Goal: Task Accomplishment & Management: Manage account settings

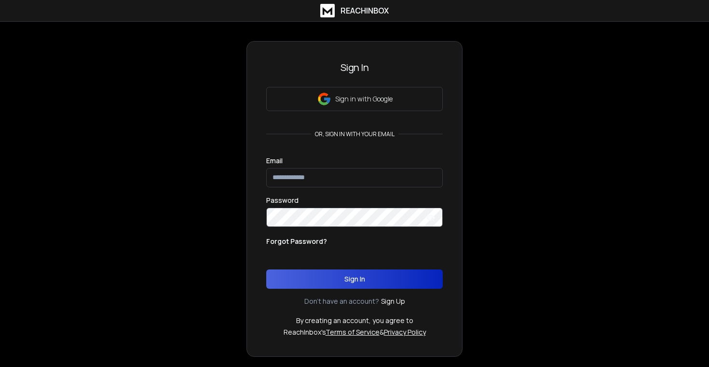
type input "**********"
click at [351, 284] on button "Sign In" at bounding box center [354, 278] width 177 height 19
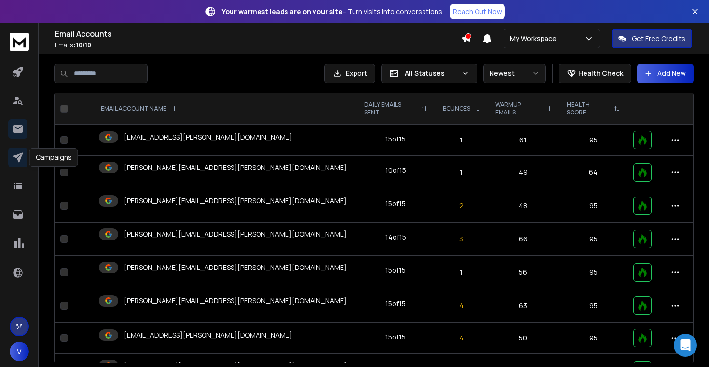
click at [19, 159] on icon at bounding box center [18, 157] width 10 height 10
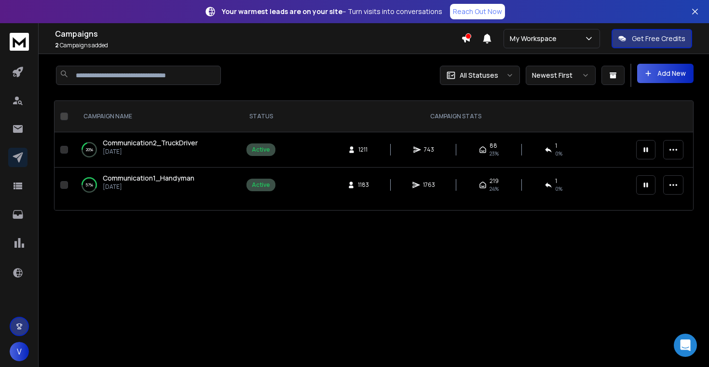
click at [140, 142] on span "Communication2_TruckDriver" at bounding box center [150, 142] width 95 height 9
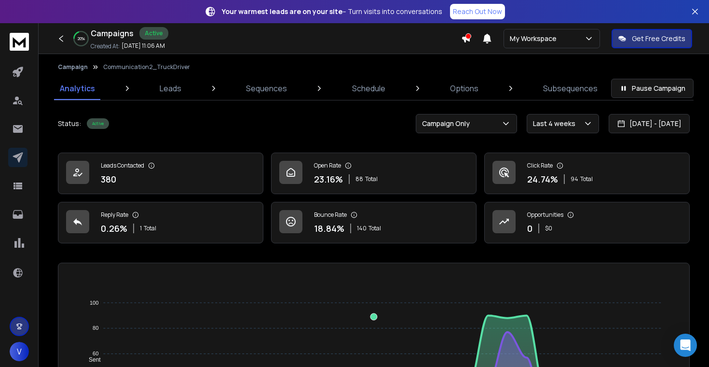
scroll to position [3, 0]
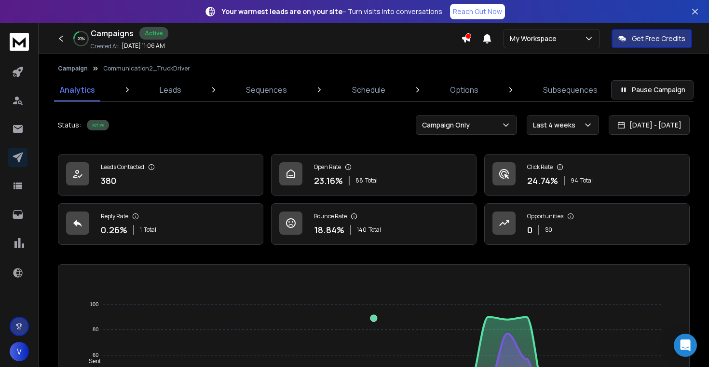
click at [546, 166] on p "Click Rate" at bounding box center [541, 167] width 26 height 8
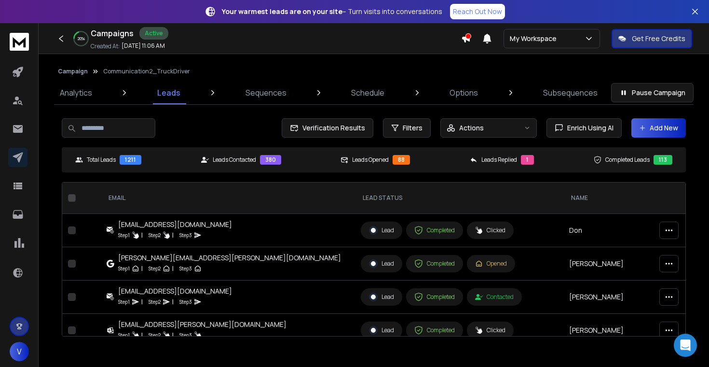
scroll to position [1, 0]
click at [161, 234] on p "Step 2" at bounding box center [155, 234] width 12 height 10
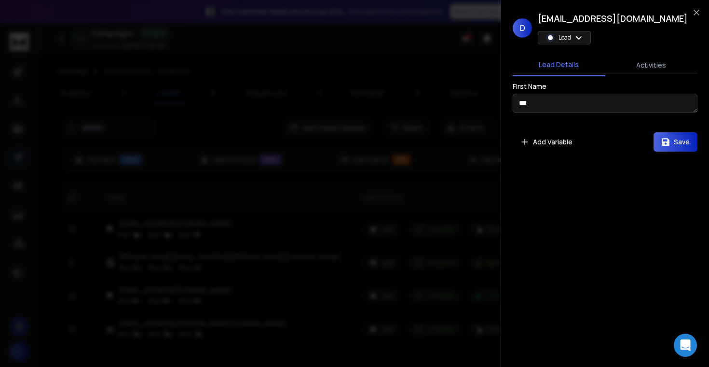
click at [658, 63] on button "Activities" at bounding box center [652, 65] width 93 height 21
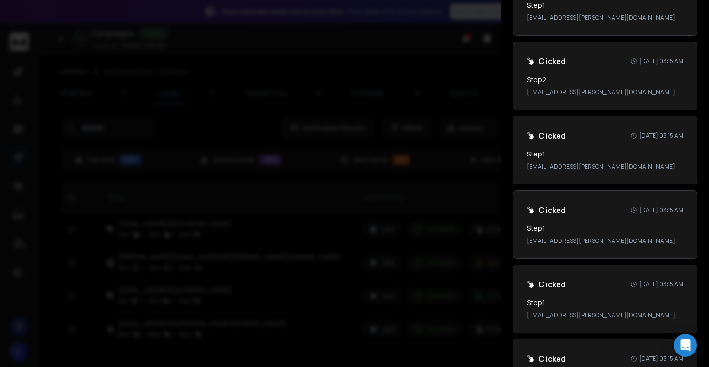
scroll to position [428, 0]
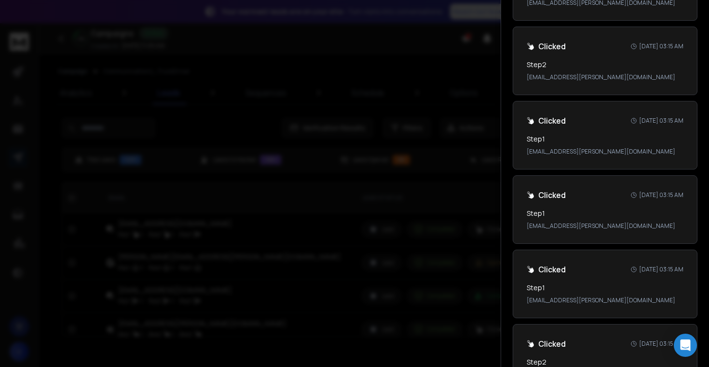
click at [473, 70] on div at bounding box center [354, 183] width 709 height 367
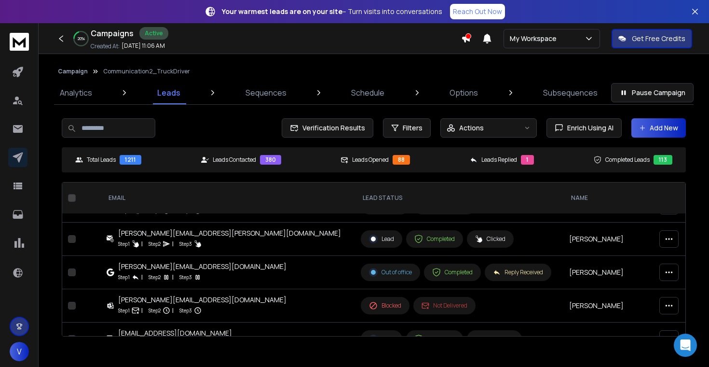
scroll to position [0, 0]
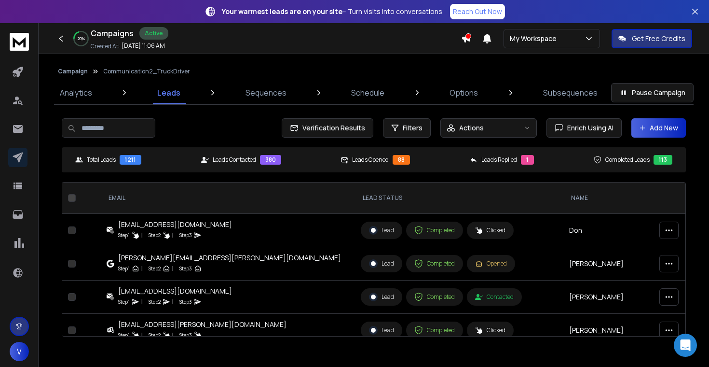
click at [166, 226] on div "dnichols@universallogistics.com" at bounding box center [175, 225] width 114 height 10
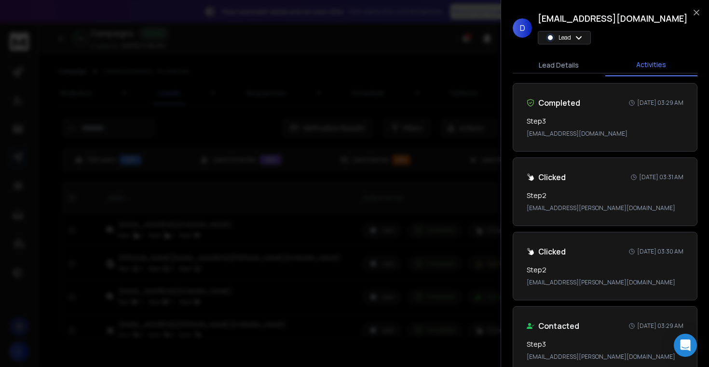
click at [639, 61] on button "Activities" at bounding box center [652, 65] width 93 height 22
click at [696, 12] on icon "button" at bounding box center [697, 13] width 10 height 10
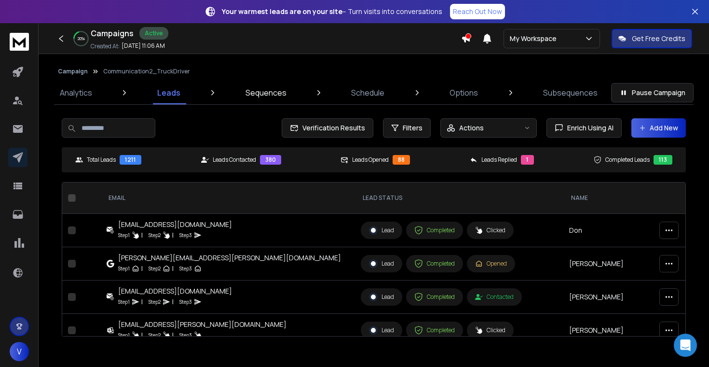
click at [268, 93] on p "Sequences" at bounding box center [266, 93] width 41 height 12
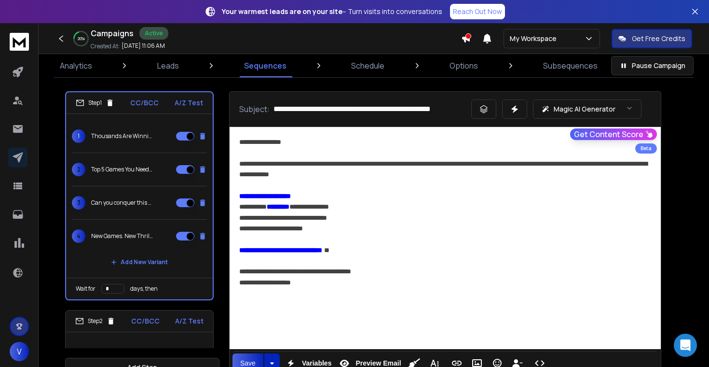
scroll to position [27, 0]
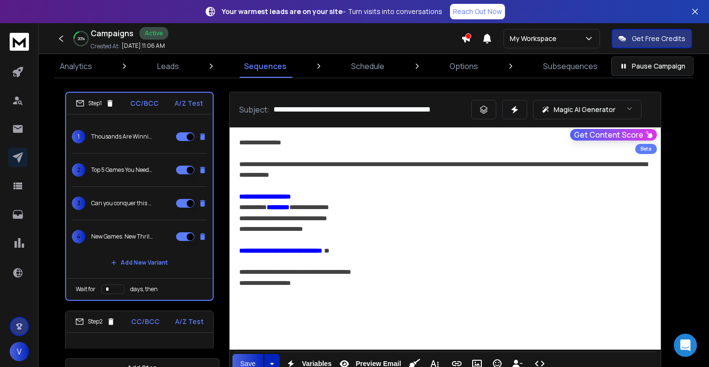
click at [276, 196] on strong "**********" at bounding box center [265, 196] width 52 height 7
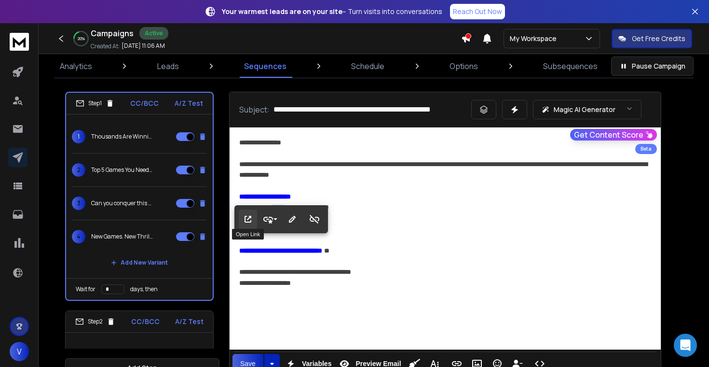
click at [248, 217] on icon "button" at bounding box center [248, 219] width 12 height 12
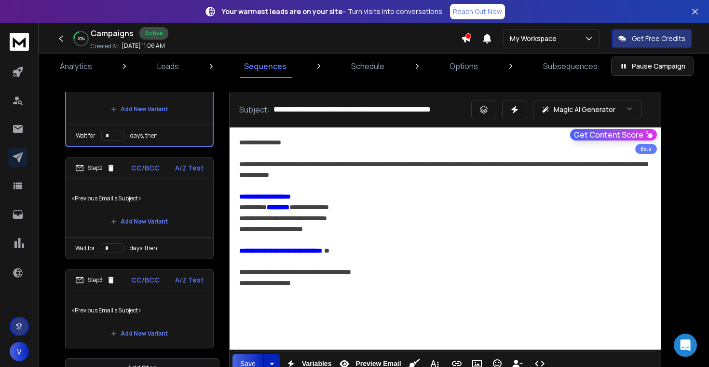
scroll to position [0, 0]
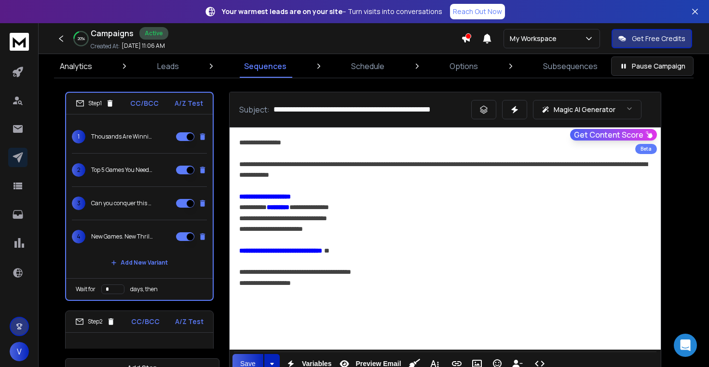
click at [88, 67] on p "Analytics" at bounding box center [76, 66] width 32 height 12
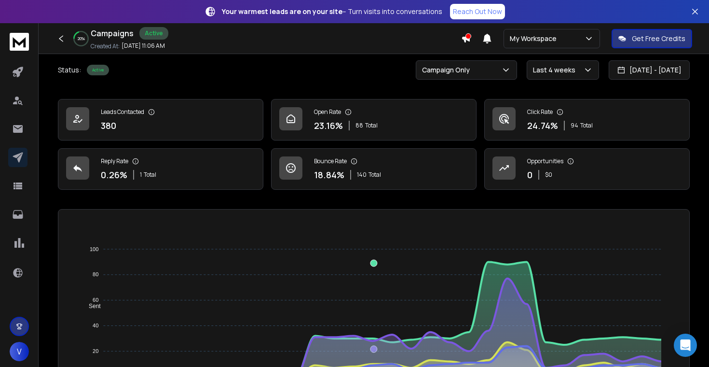
scroll to position [58, 0]
click at [571, 124] on span "94" at bounding box center [575, 125] width 8 height 8
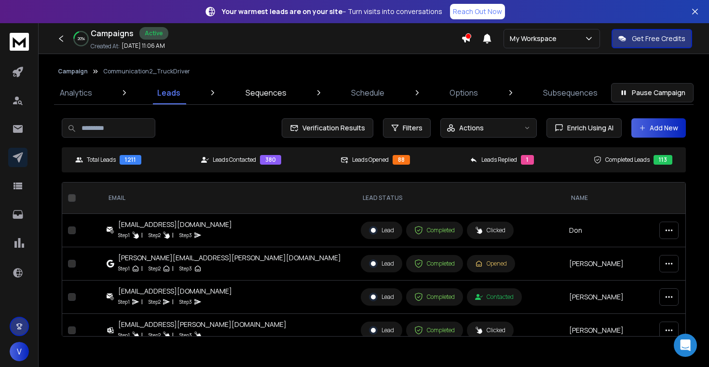
click at [279, 90] on p "Sequences" at bounding box center [266, 93] width 41 height 12
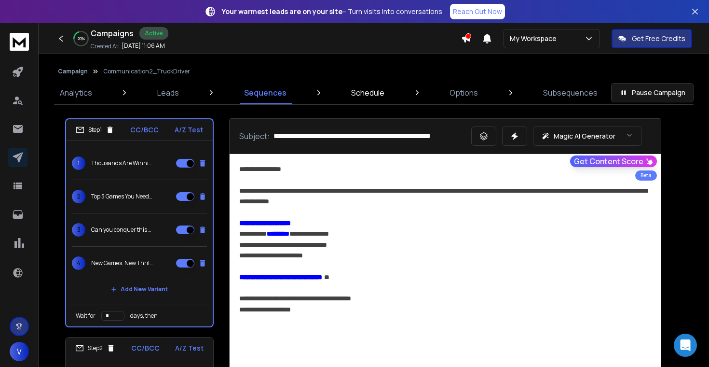
click at [365, 93] on p "Schedule" at bounding box center [367, 93] width 33 height 12
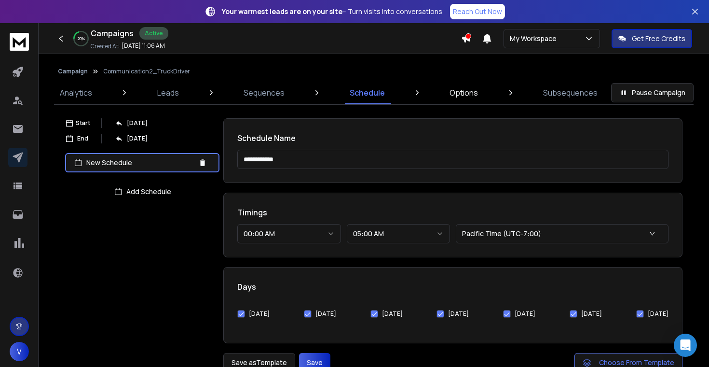
click at [454, 95] on p "Options" at bounding box center [464, 93] width 28 height 12
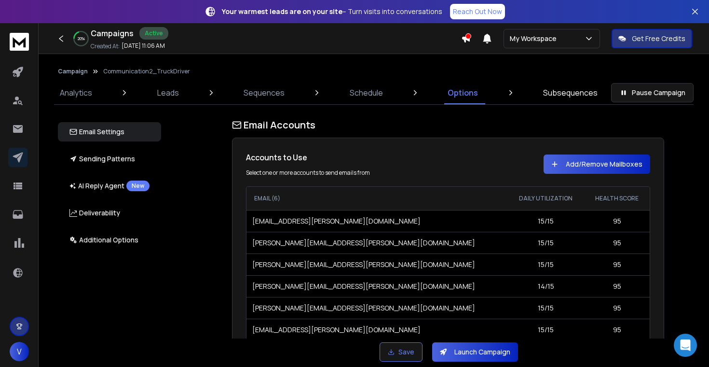
click at [563, 97] on p "Subsequences" at bounding box center [570, 93] width 55 height 12
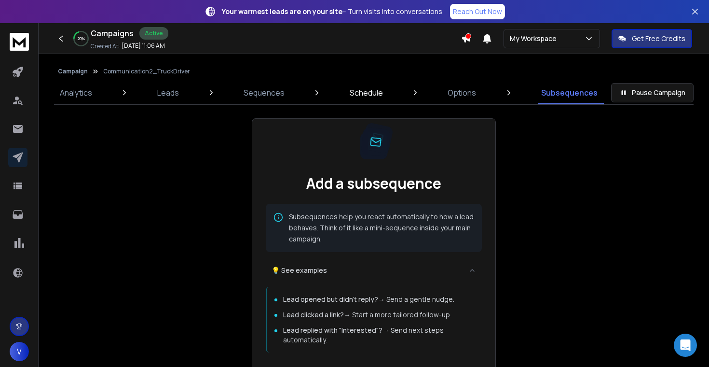
click at [365, 96] on p "Schedule" at bounding box center [366, 93] width 33 height 12
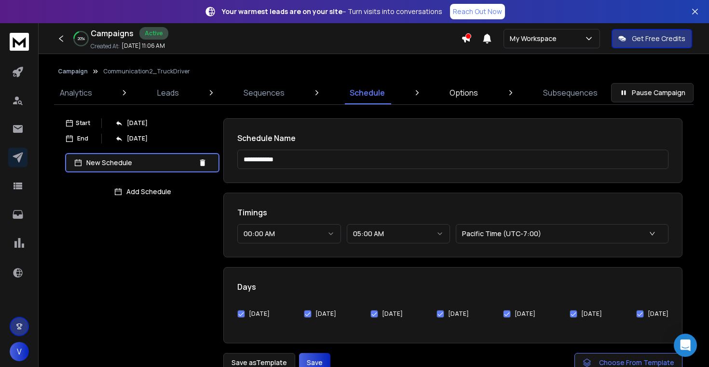
click at [466, 97] on p "Options" at bounding box center [464, 93] width 28 height 12
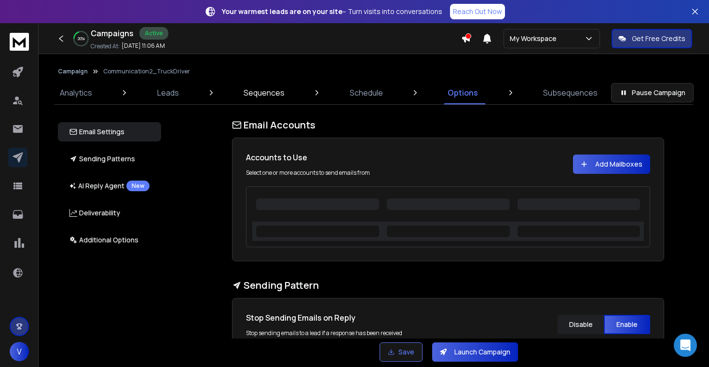
click at [278, 91] on p "Sequences" at bounding box center [264, 93] width 41 height 12
